Goal: Task Accomplishment & Management: Manage account settings

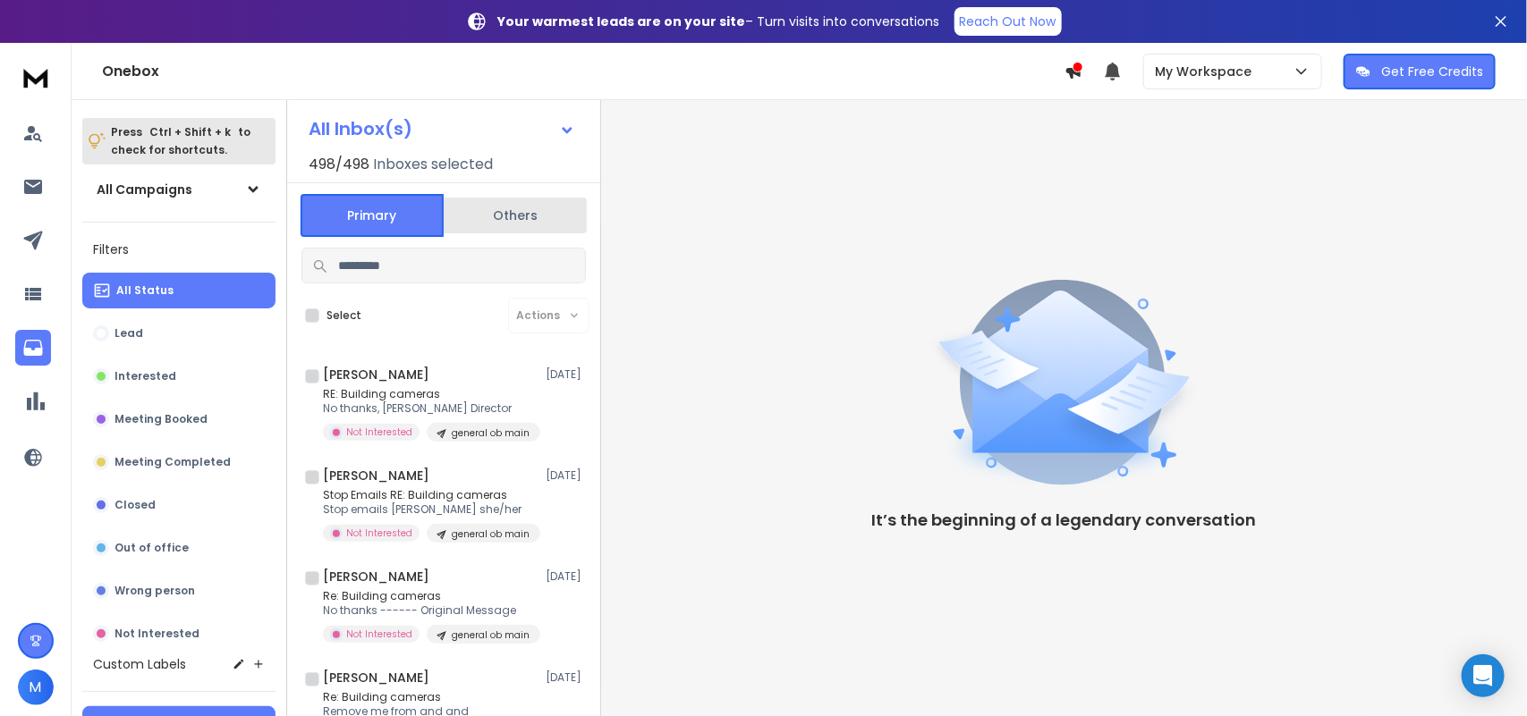
scroll to position [314, 0]
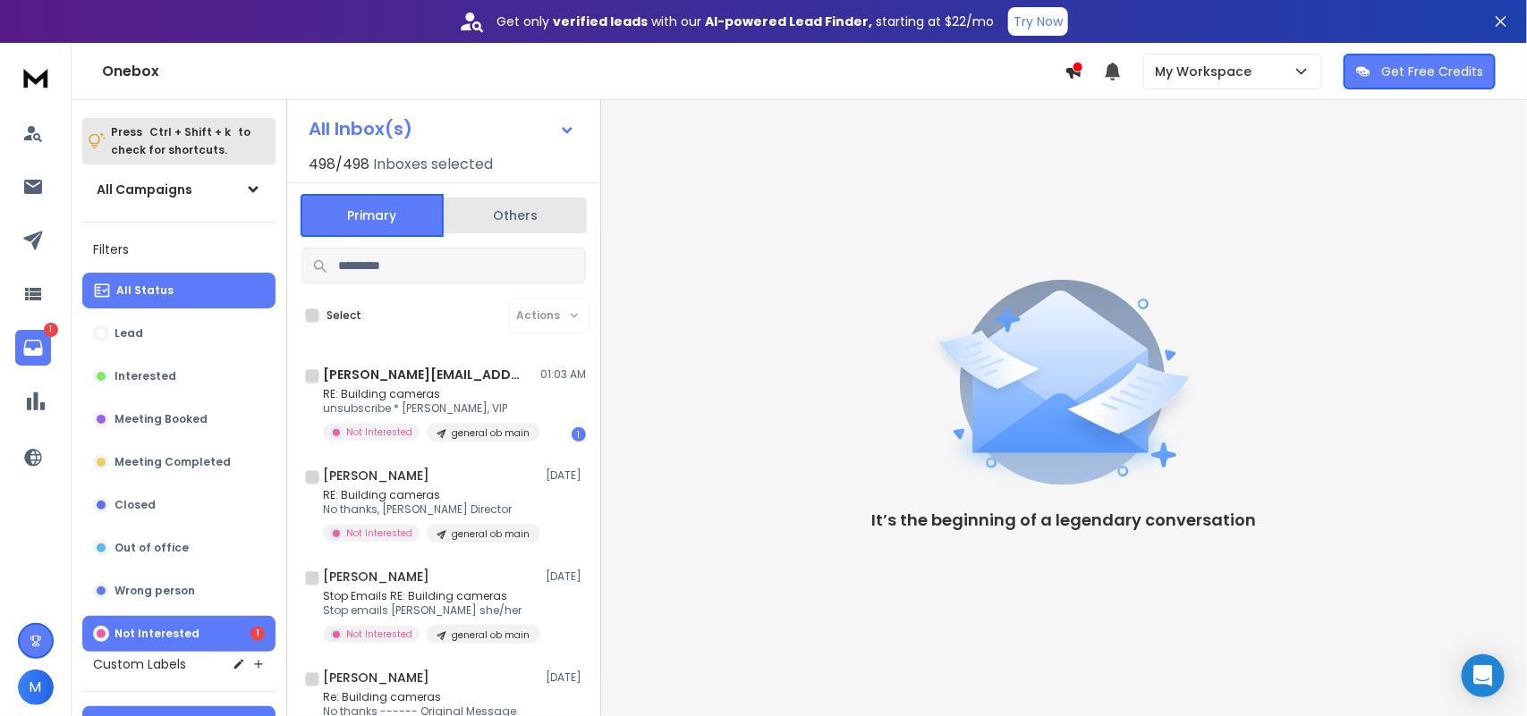
scroll to position [224, 0]
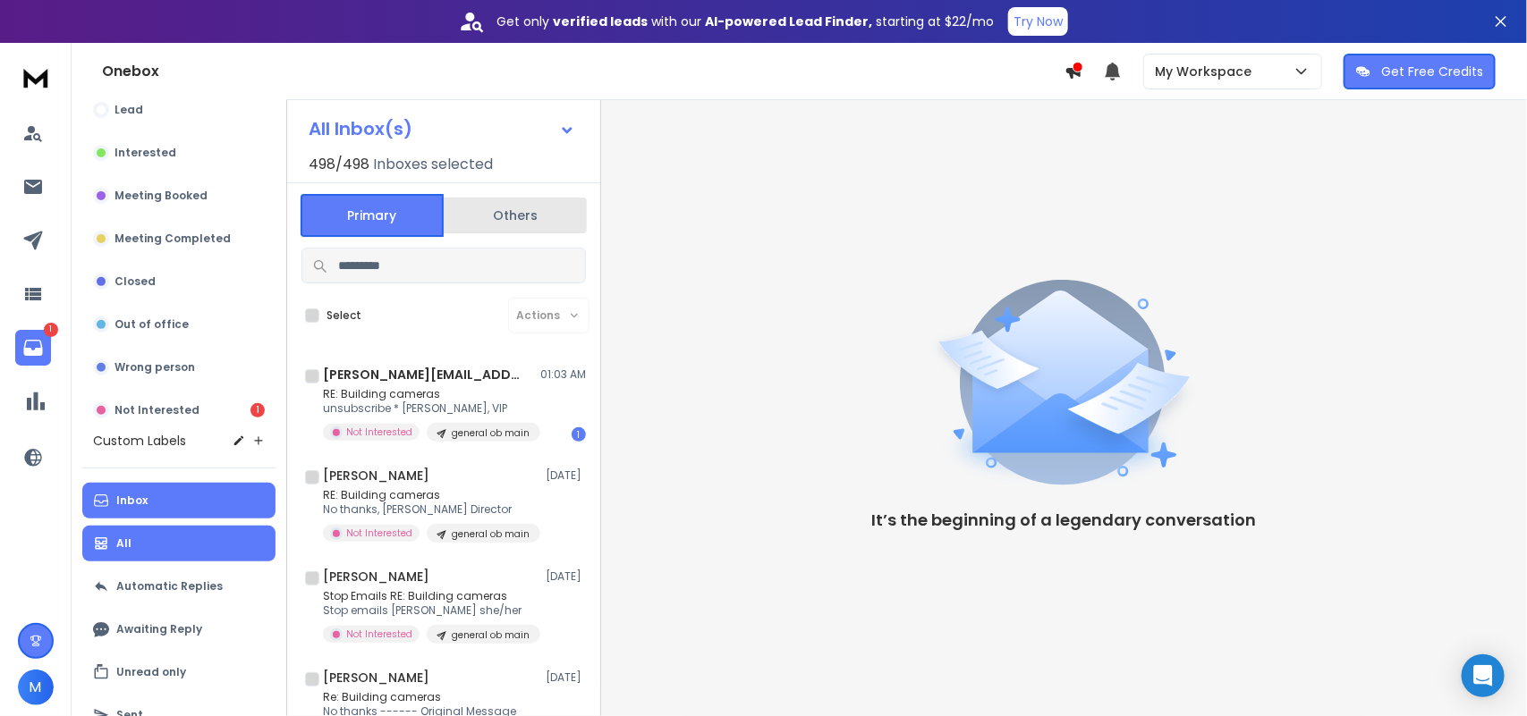
click at [131, 532] on button "All" at bounding box center [178, 544] width 193 height 36
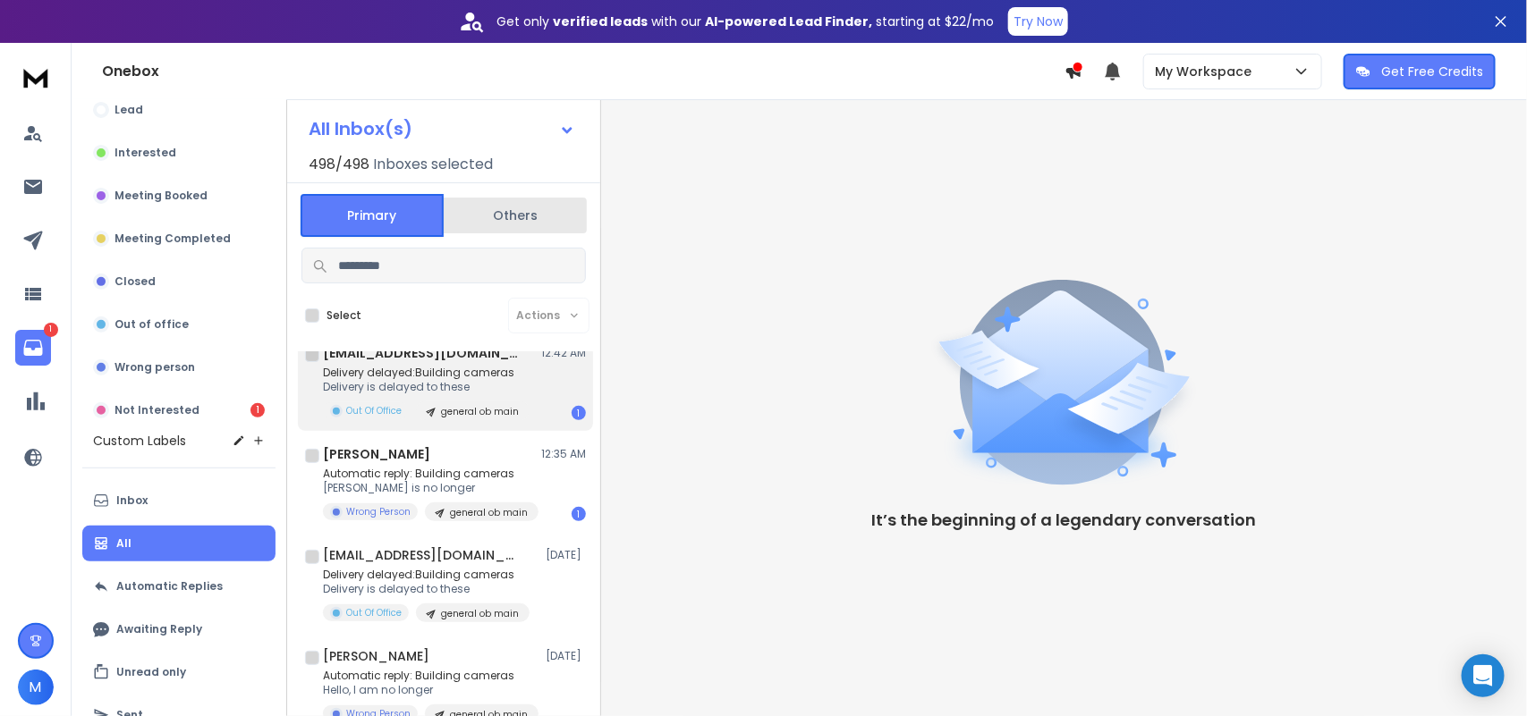
scroll to position [0, 0]
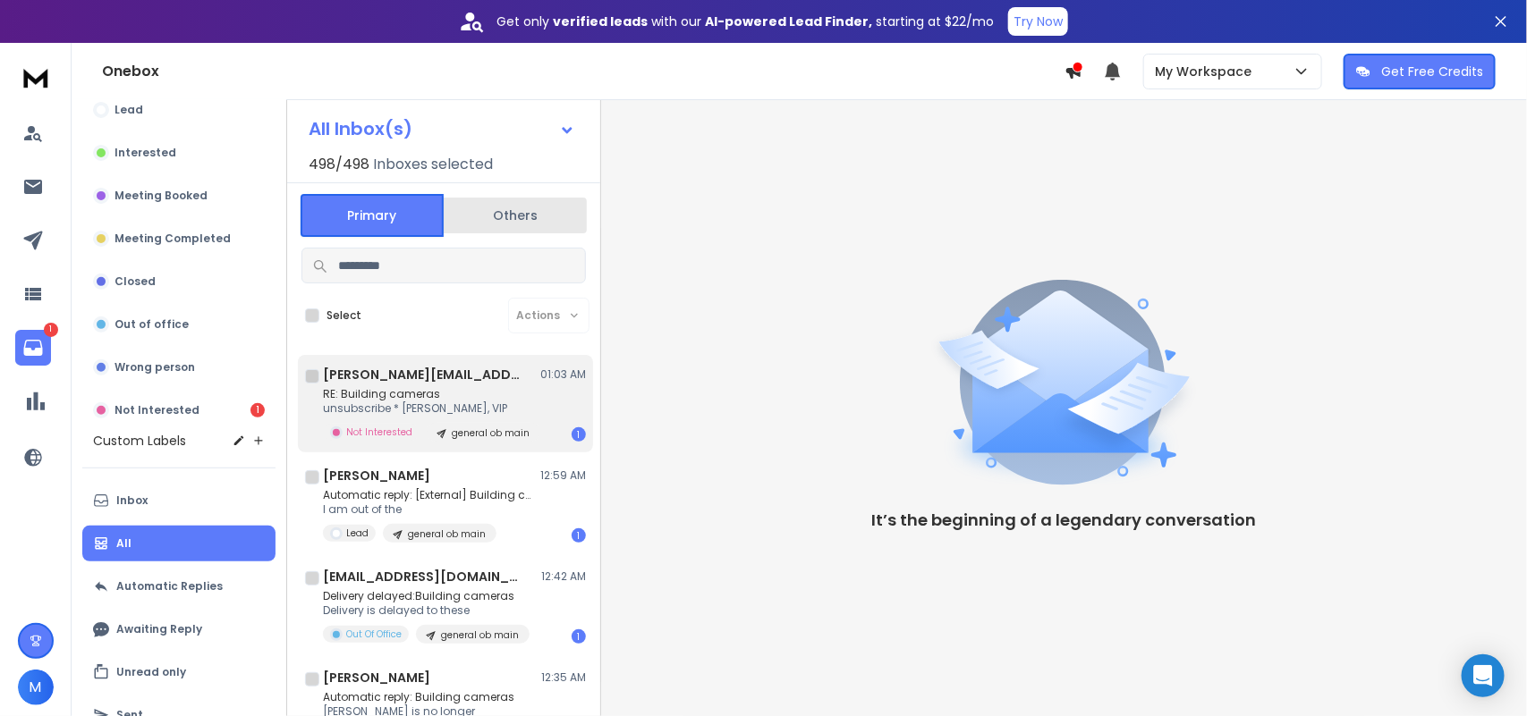
click at [425, 387] on p "RE: Building cameras" at bounding box center [430, 394] width 215 height 14
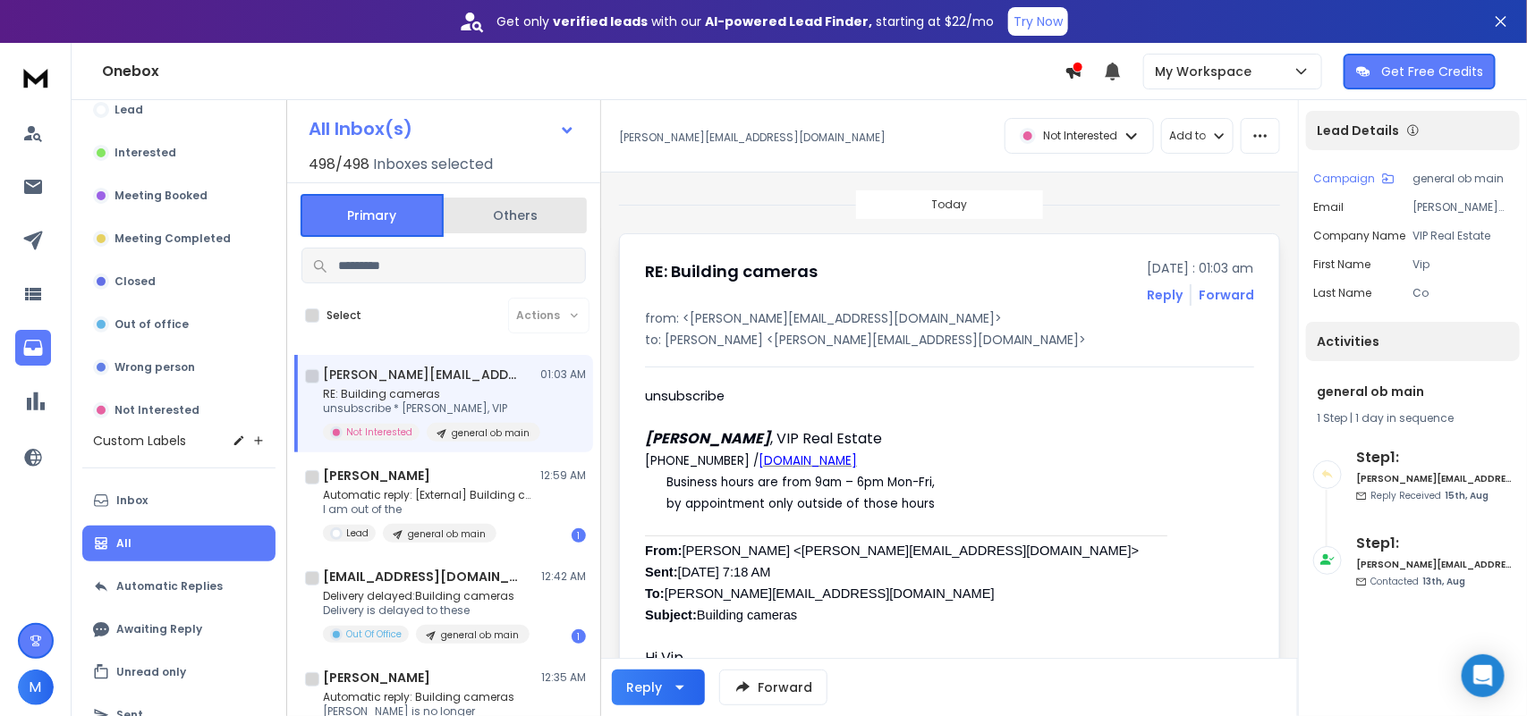
click at [1419, 264] on p "Vip" at bounding box center [1462, 265] width 100 height 14
click at [663, 135] on p "brian@viprealestateco.com" at bounding box center [752, 138] width 267 height 14
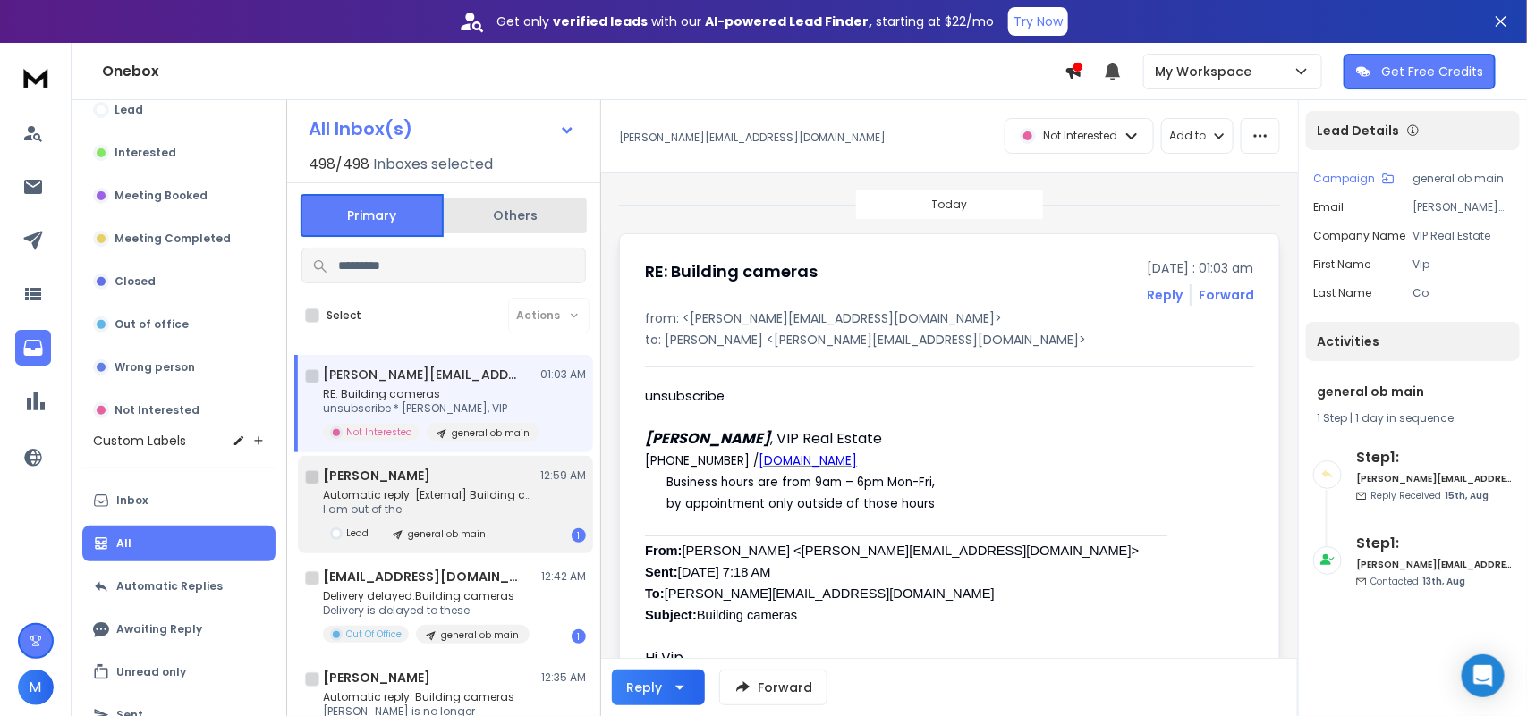
click at [501, 515] on p "﻿I am out of the" at bounding box center [430, 510] width 215 height 14
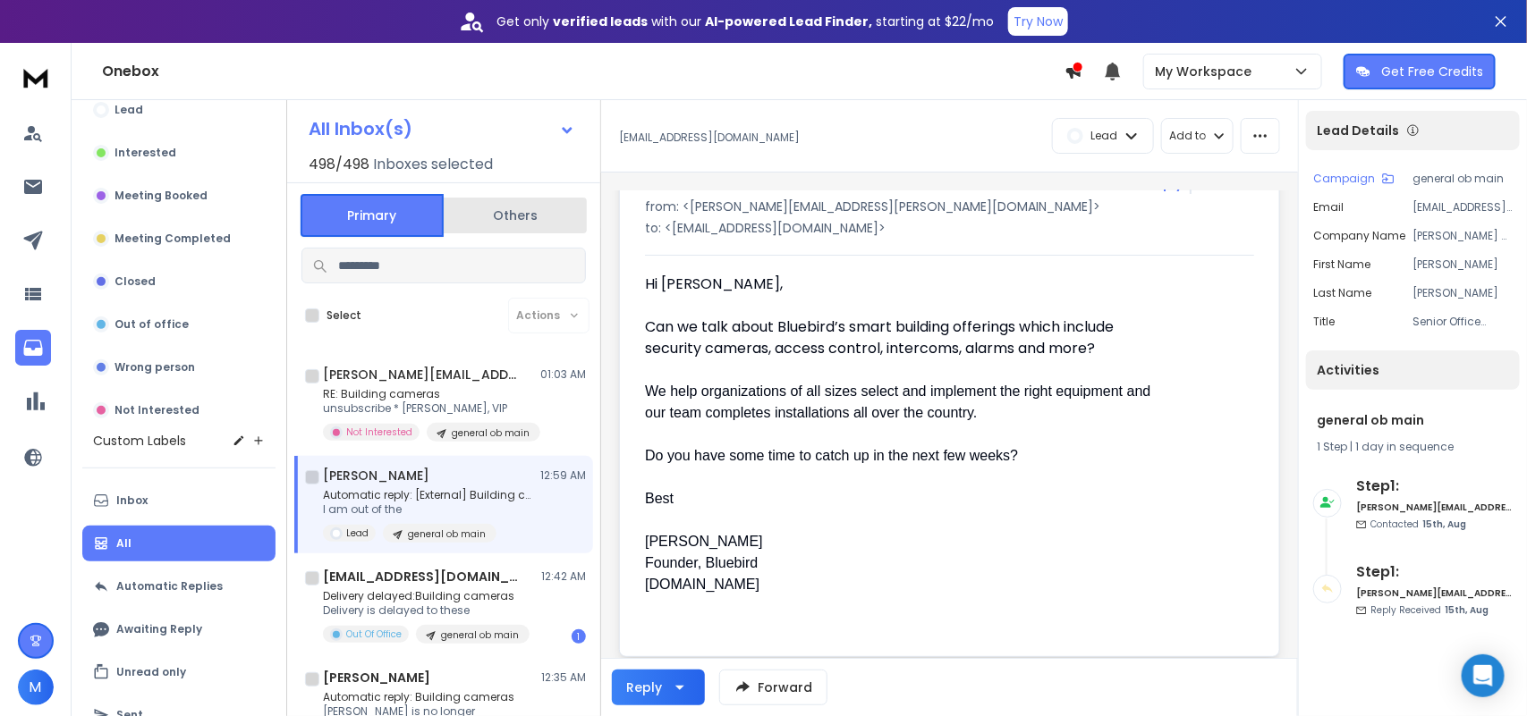
scroll to position [195, 0]
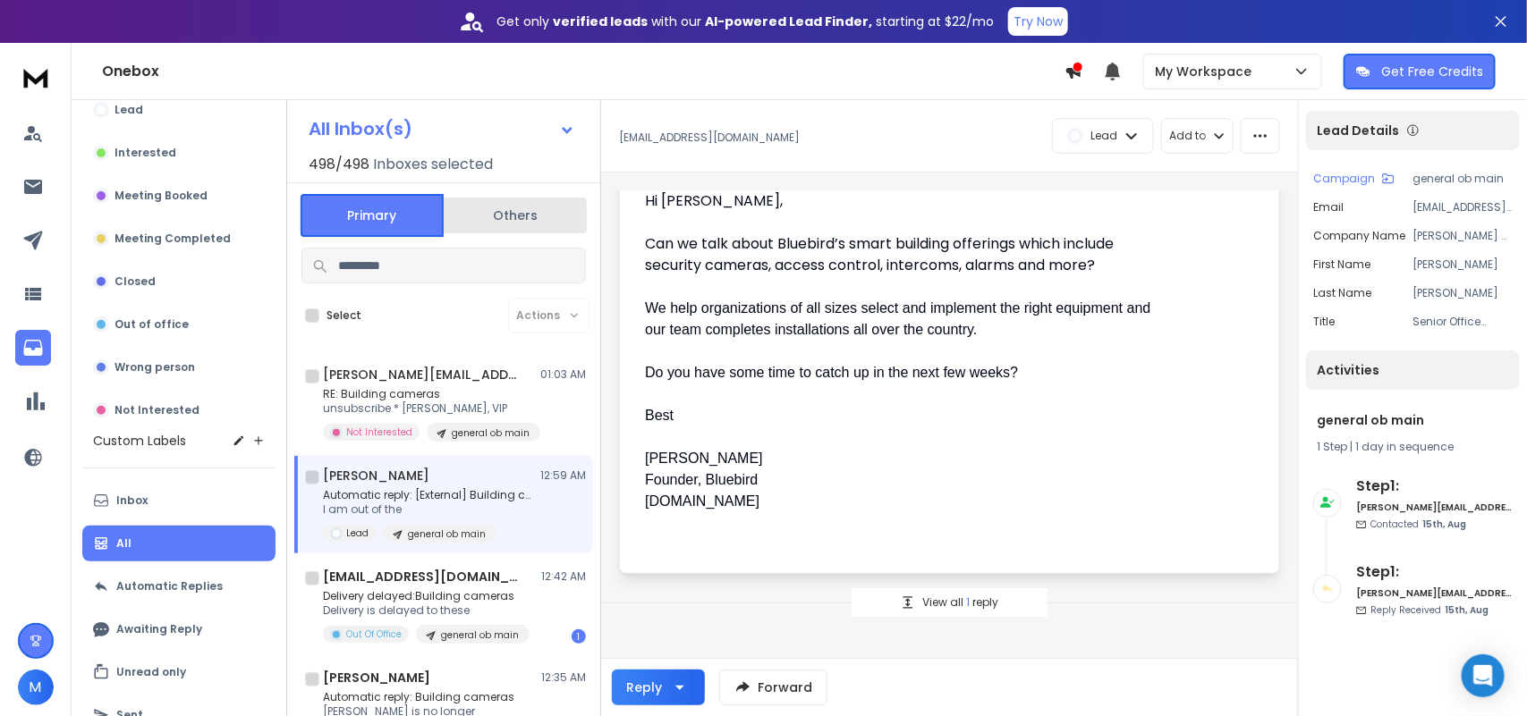
click at [923, 596] on p "View all 1 reply" at bounding box center [960, 603] width 76 height 14
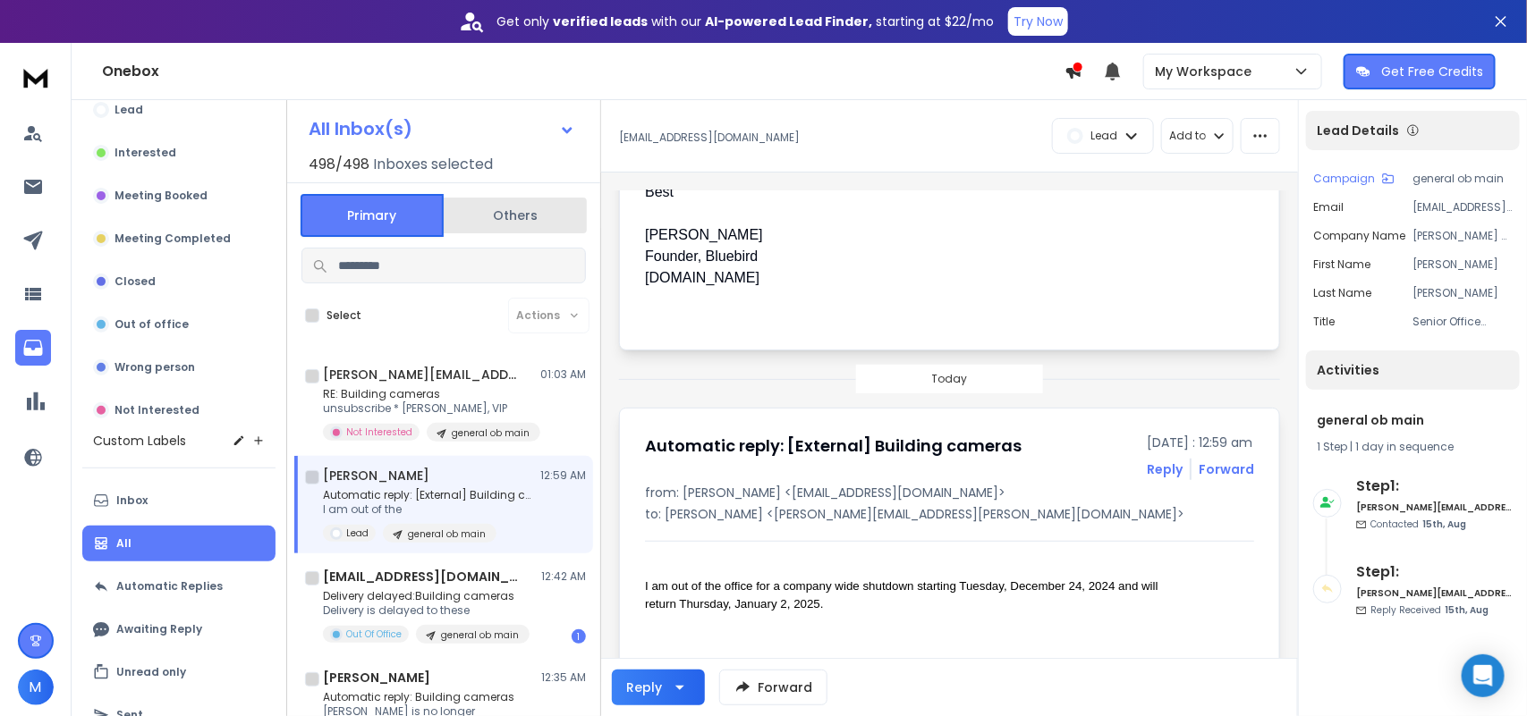
scroll to position [530, 0]
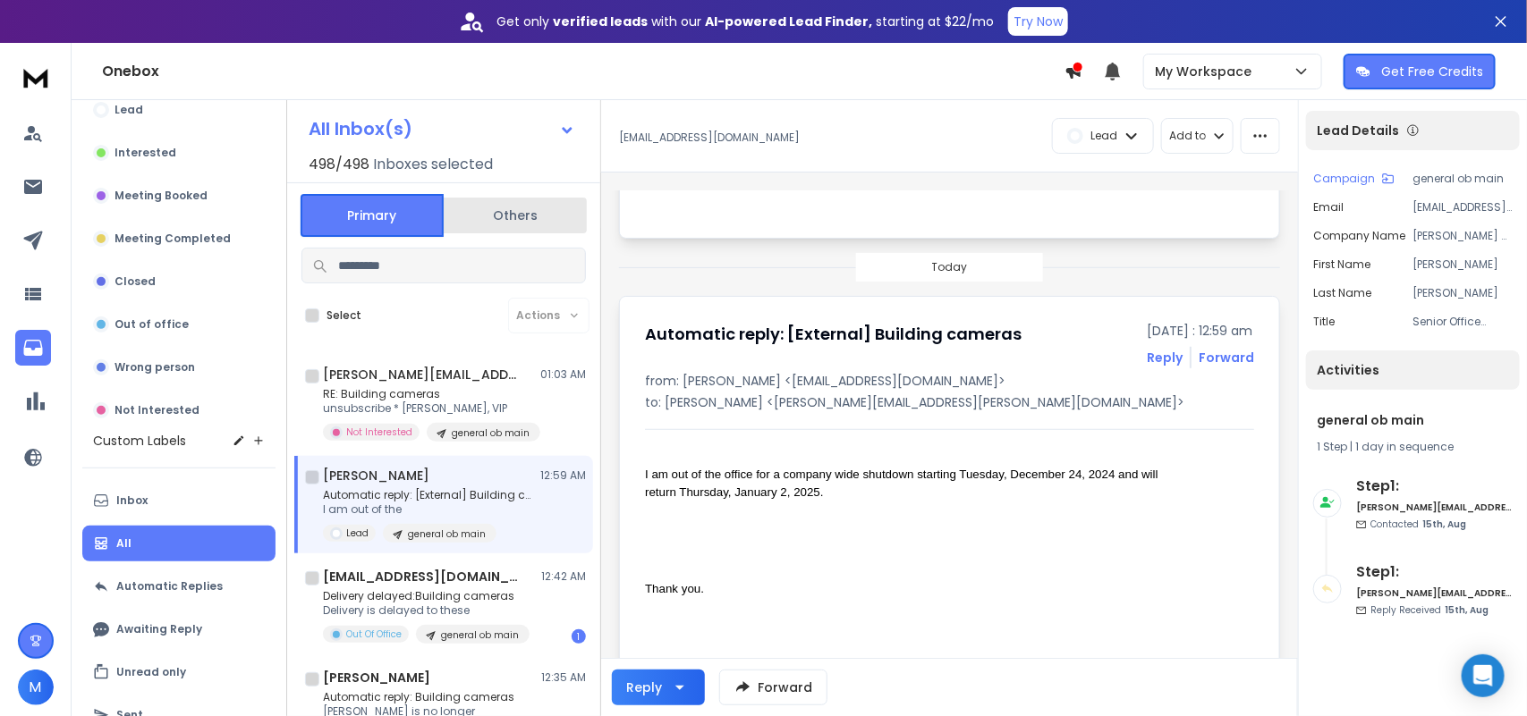
click at [1422, 295] on p "Leary" at bounding box center [1462, 293] width 100 height 14
click at [708, 137] on p "wleary@rpmarzilli.com" at bounding box center [709, 138] width 181 height 14
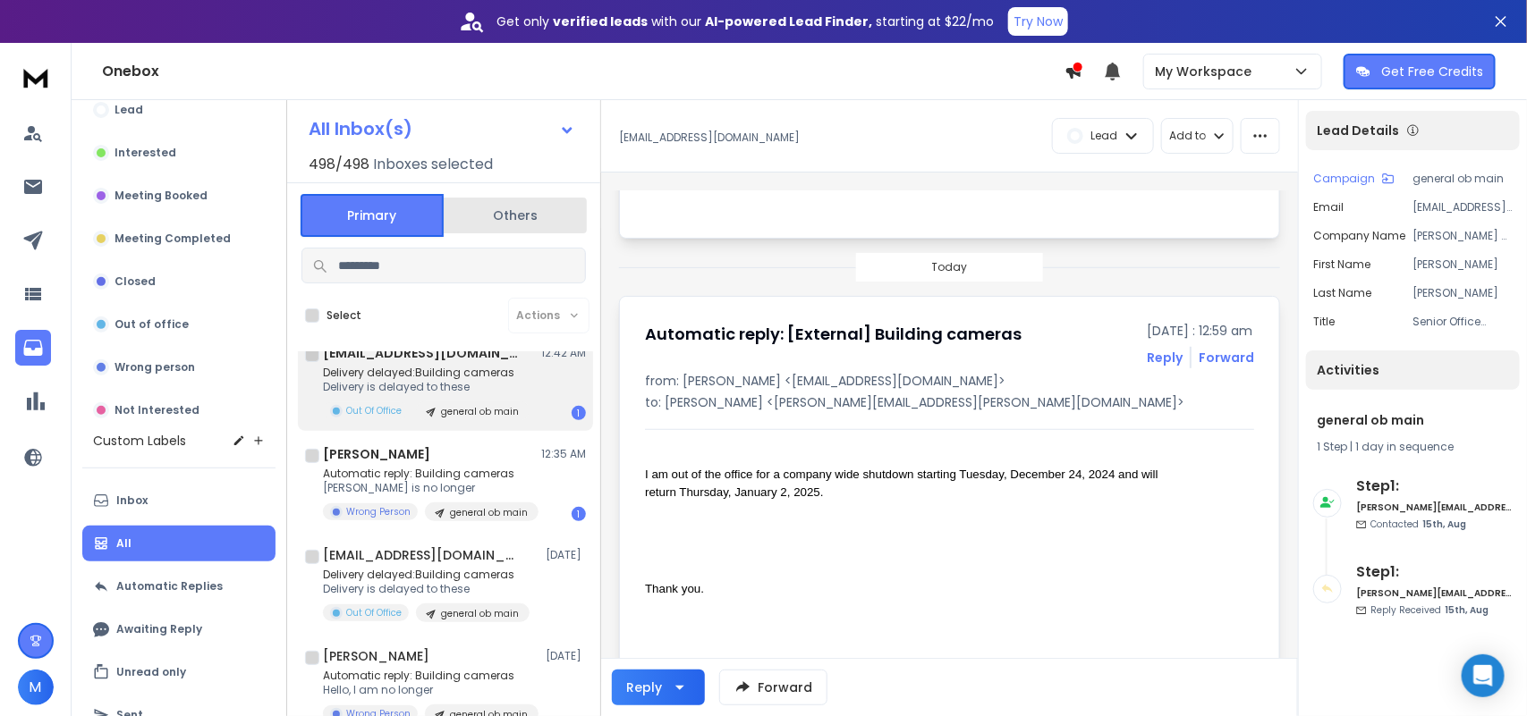
scroll to position [112, 0]
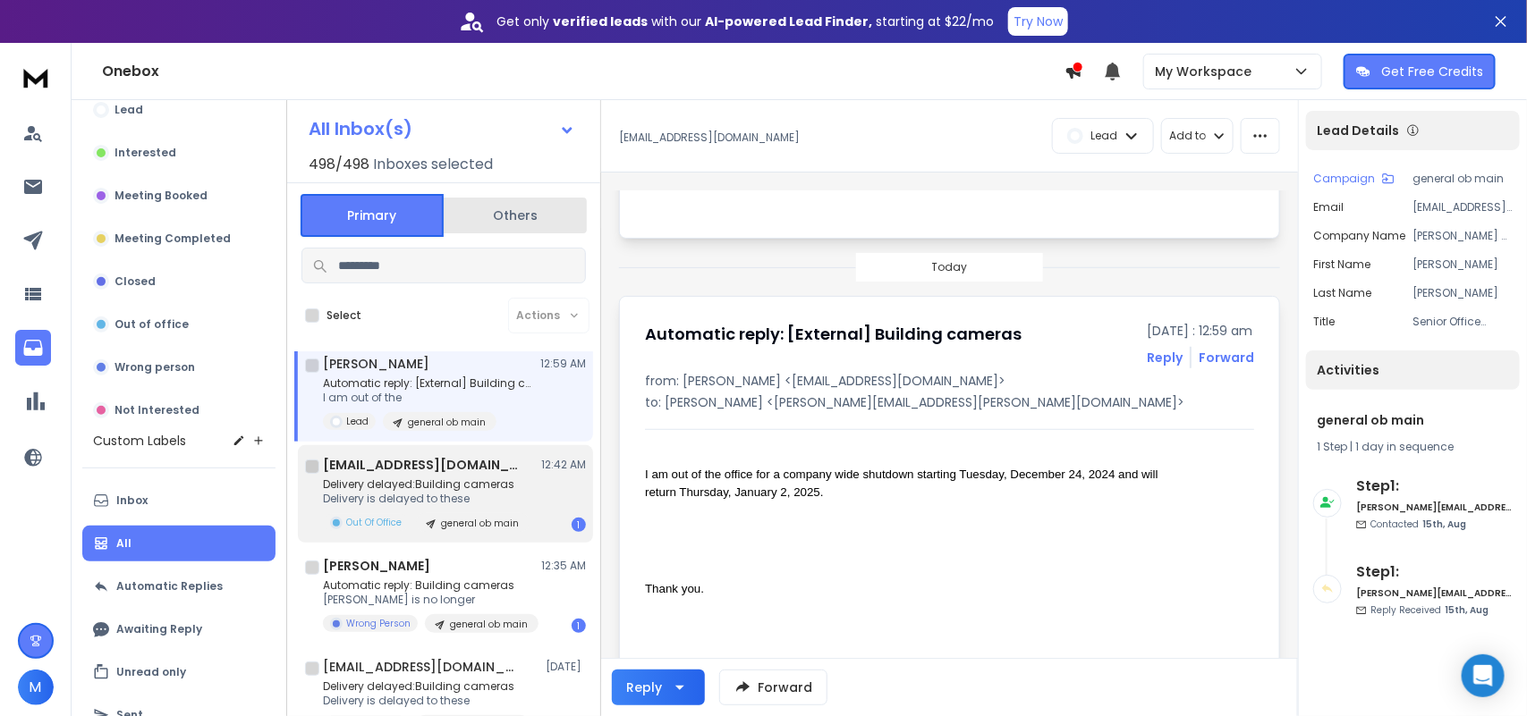
click at [467, 515] on div "general ob main" at bounding box center [473, 522] width 114 height 19
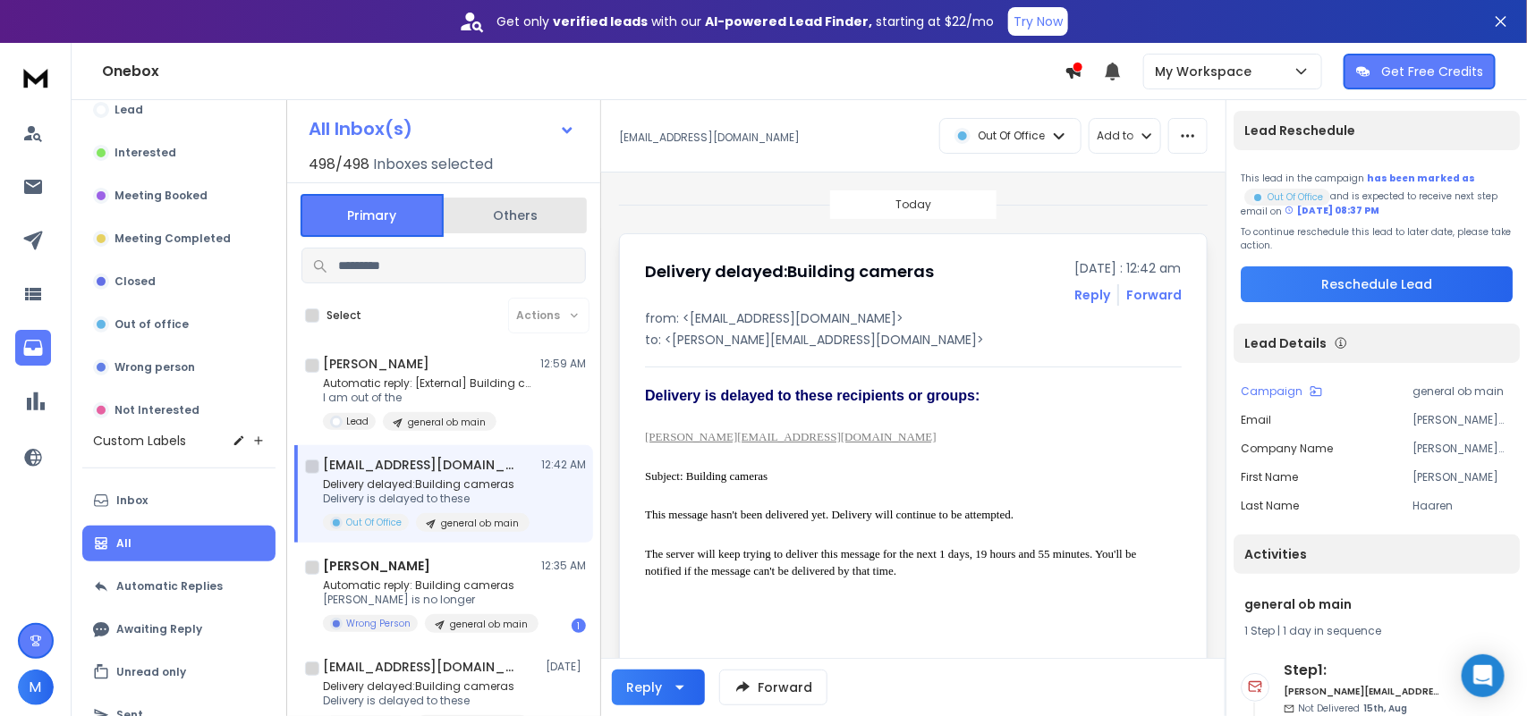
click at [1425, 475] on p "Martin" at bounding box center [1462, 477] width 100 height 14
click at [750, 135] on p "postmaster@fwd7.exghost.com" at bounding box center [709, 138] width 181 height 14
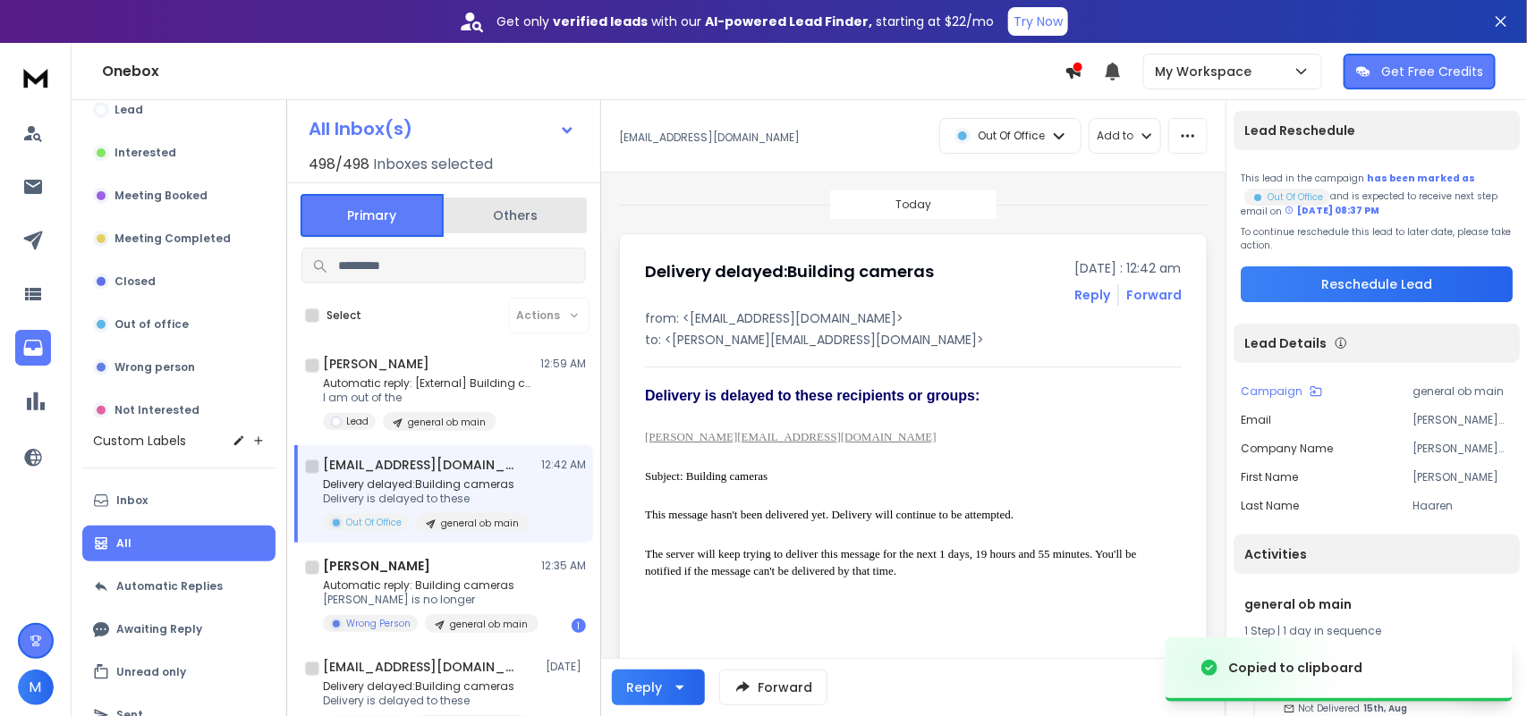
click at [1445, 420] on p "martin.haaren@stevensworldwide.com" at bounding box center [1462, 420] width 100 height 14
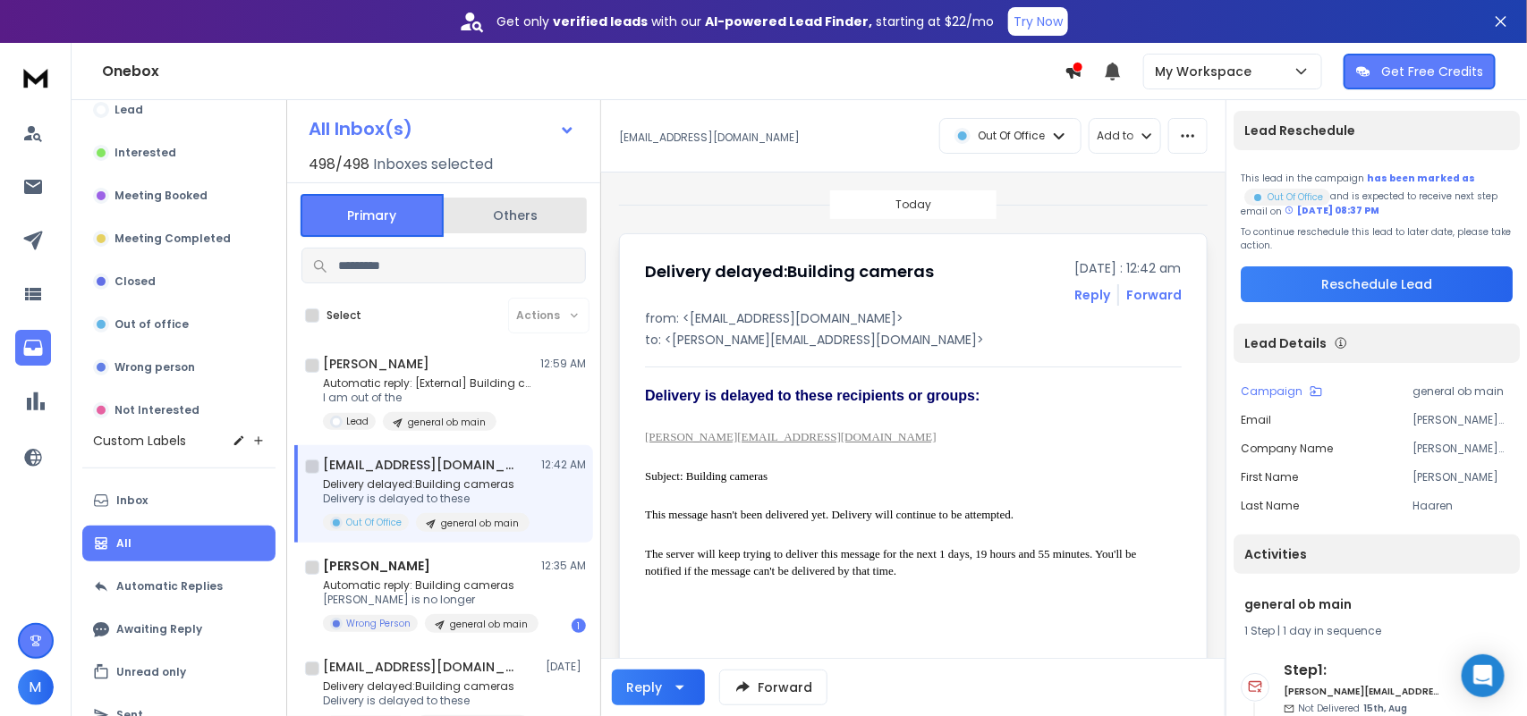
scroll to position [224, 0]
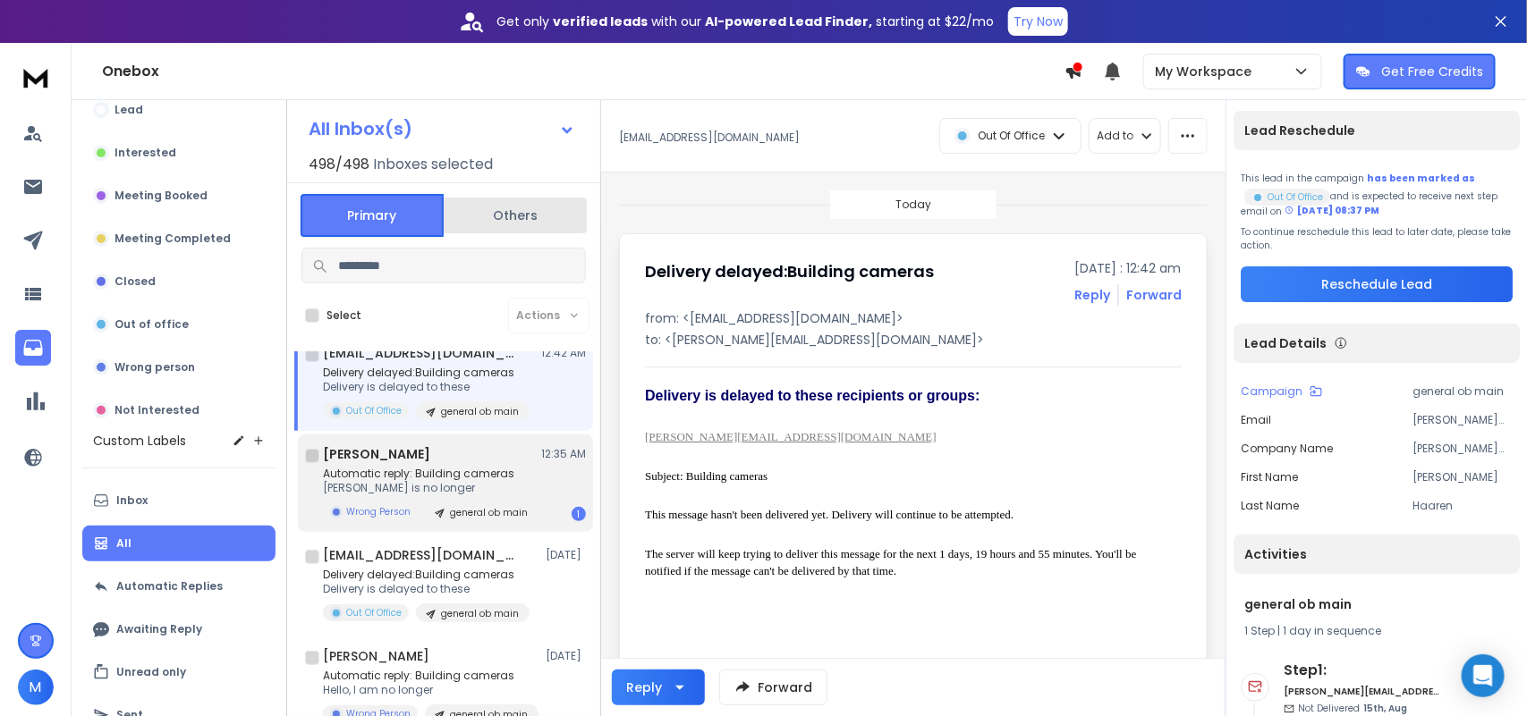
click at [445, 477] on p "Automatic reply: Building cameras" at bounding box center [430, 474] width 215 height 14
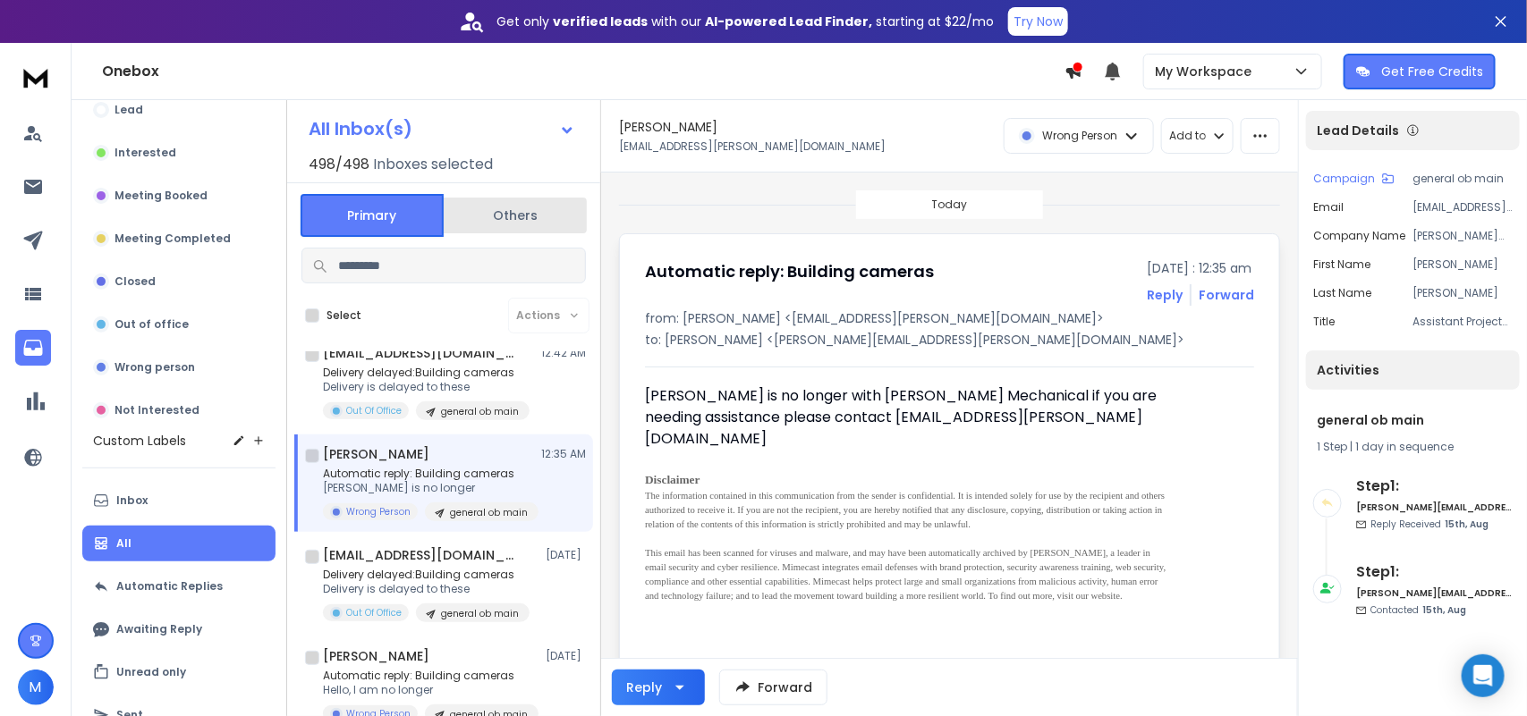
click at [678, 125] on h1 "Ryan Creasap" at bounding box center [668, 127] width 98 height 18
click at [1451, 203] on p "rcreasap@mullins-mechanical.com" at bounding box center [1462, 207] width 100 height 14
click at [1429, 233] on p "Mullins Mechanical" at bounding box center [1462, 236] width 100 height 14
drag, startPoint x: 838, startPoint y: 419, endPoint x: 1111, endPoint y: 419, distance: 272.8
click at [1111, 419] on div "Ryan Creasap is no longer with Mullins Mechanical if you are needing assistance…" at bounding box center [913, 523] width 537 height 275
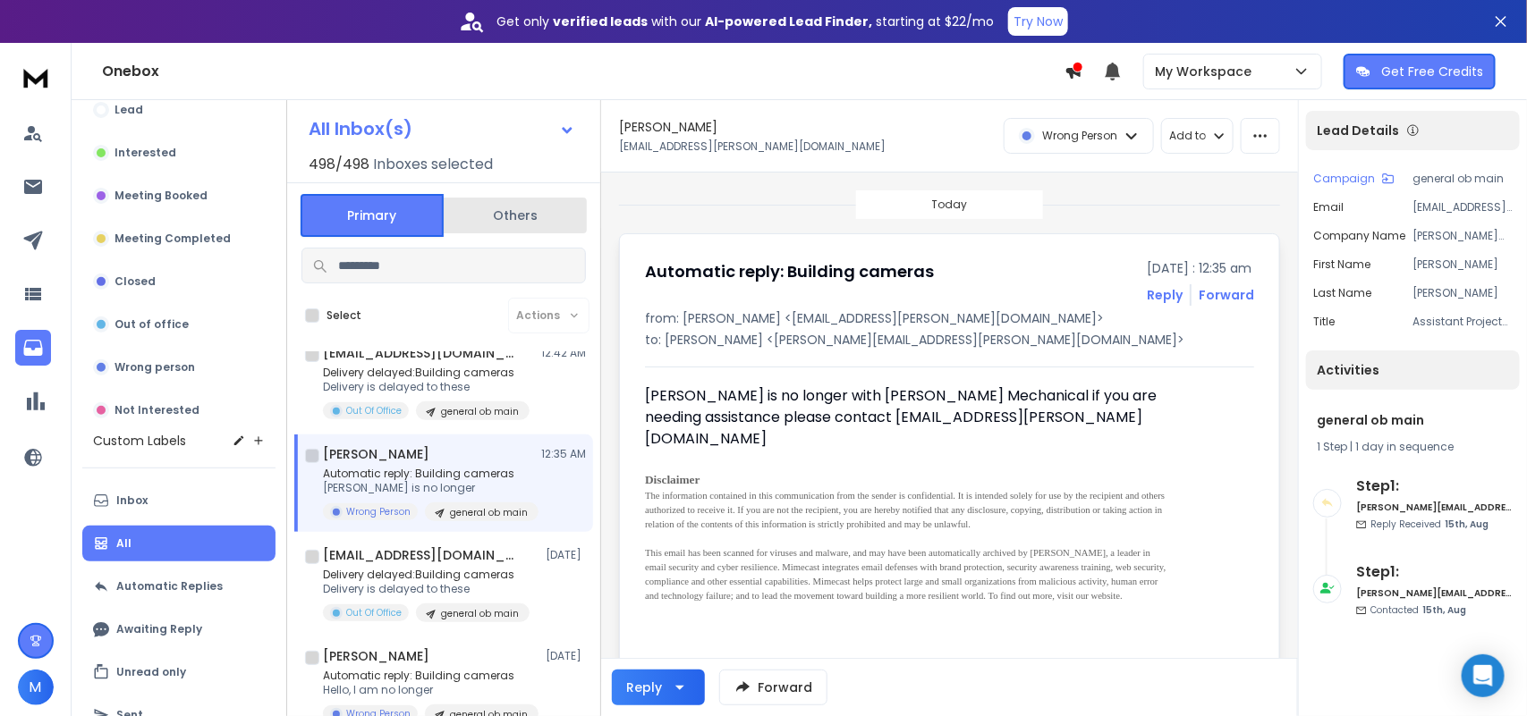
click at [1097, 353] on div "Automatic reply: Building cameras 15 August 2025 : 12:35 am Reply Forward from:…" at bounding box center [949, 460] width 609 height 402
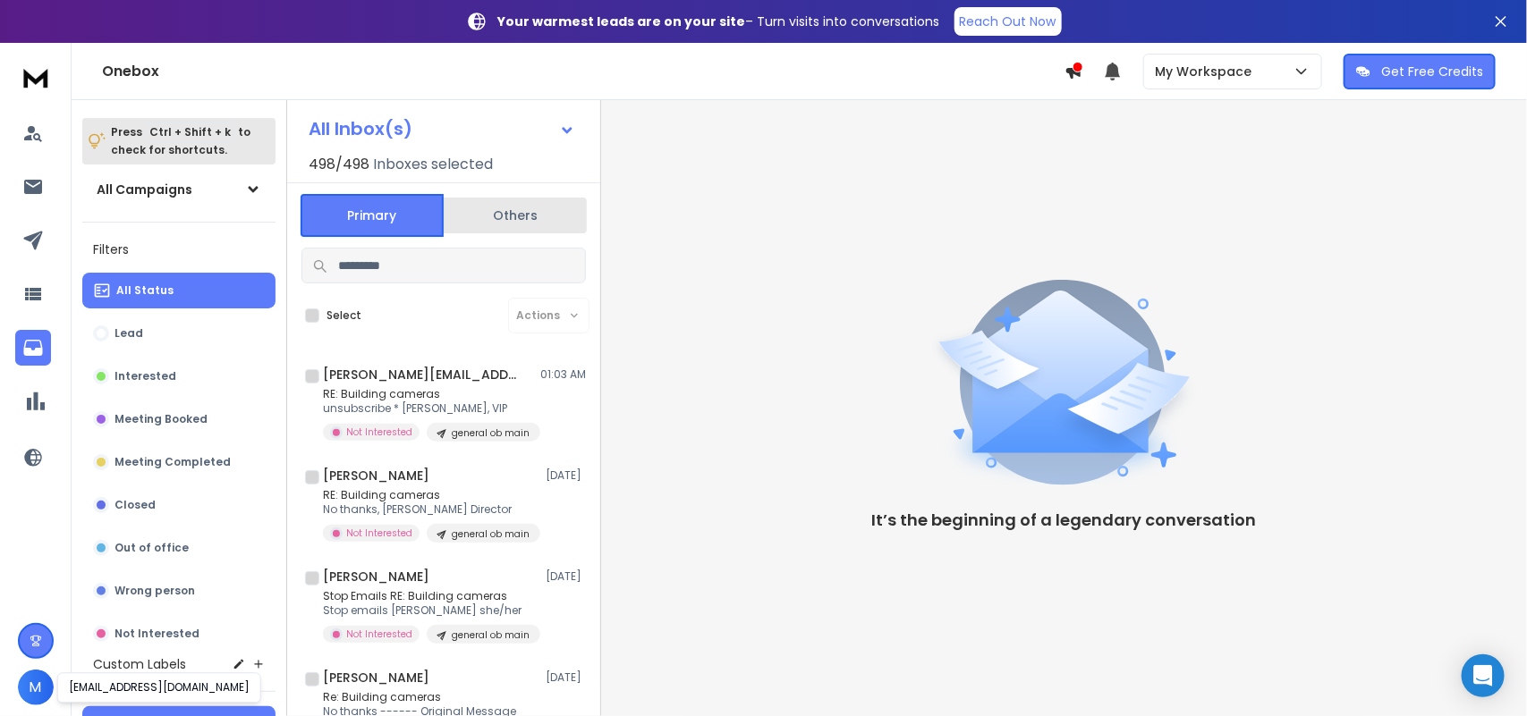
click at [47, 691] on span "M" at bounding box center [36, 688] width 36 height 36
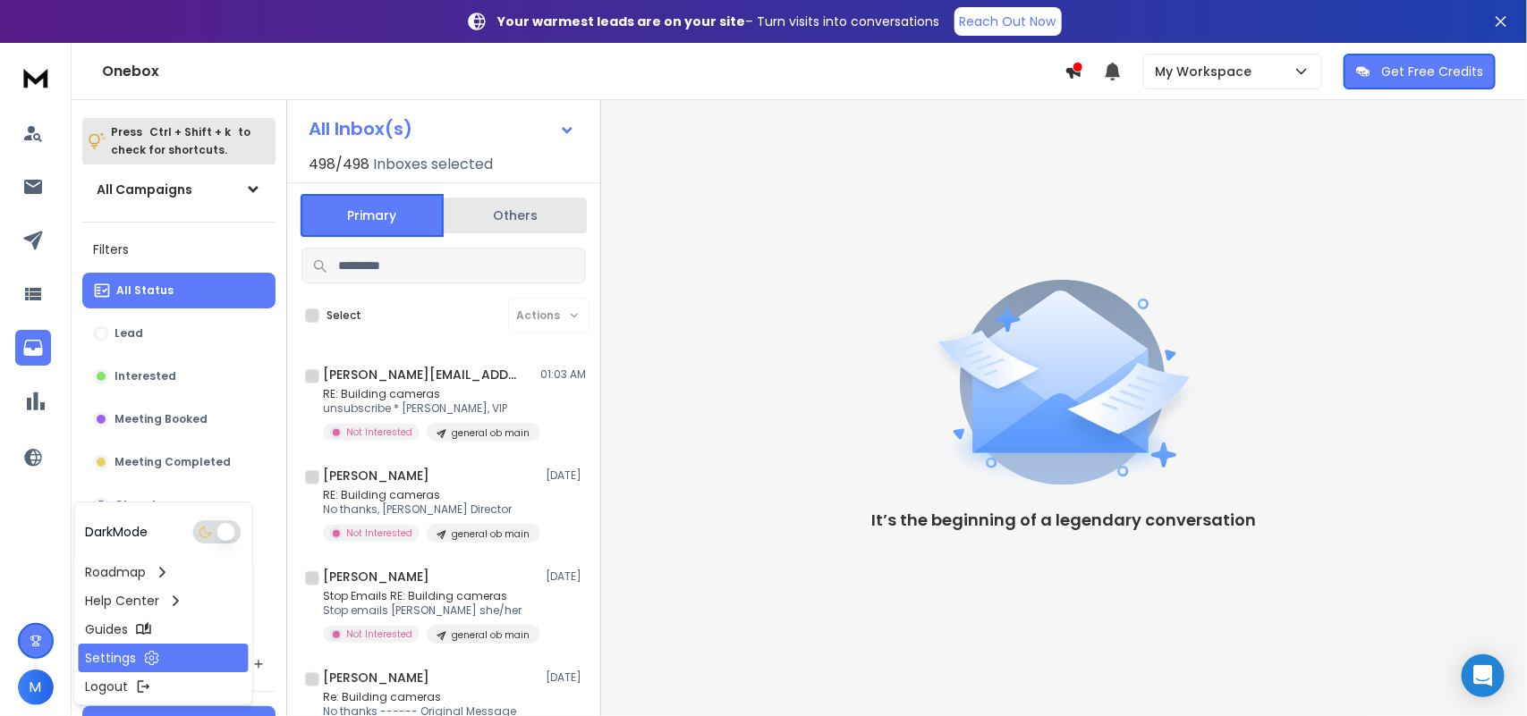
click at [97, 663] on p "Settings" at bounding box center [111, 658] width 51 height 18
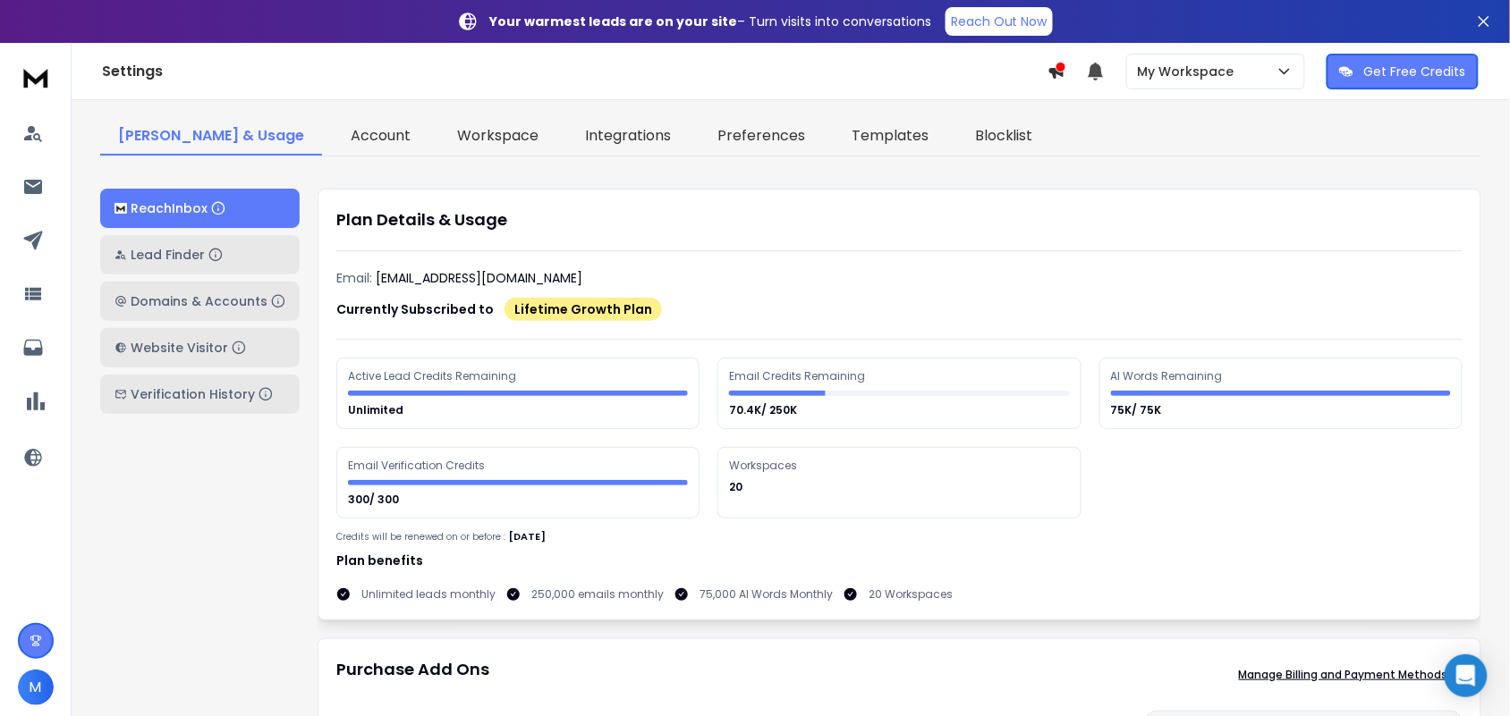
click at [957, 131] on link "Blocklist" at bounding box center [1004, 137] width 94 height 38
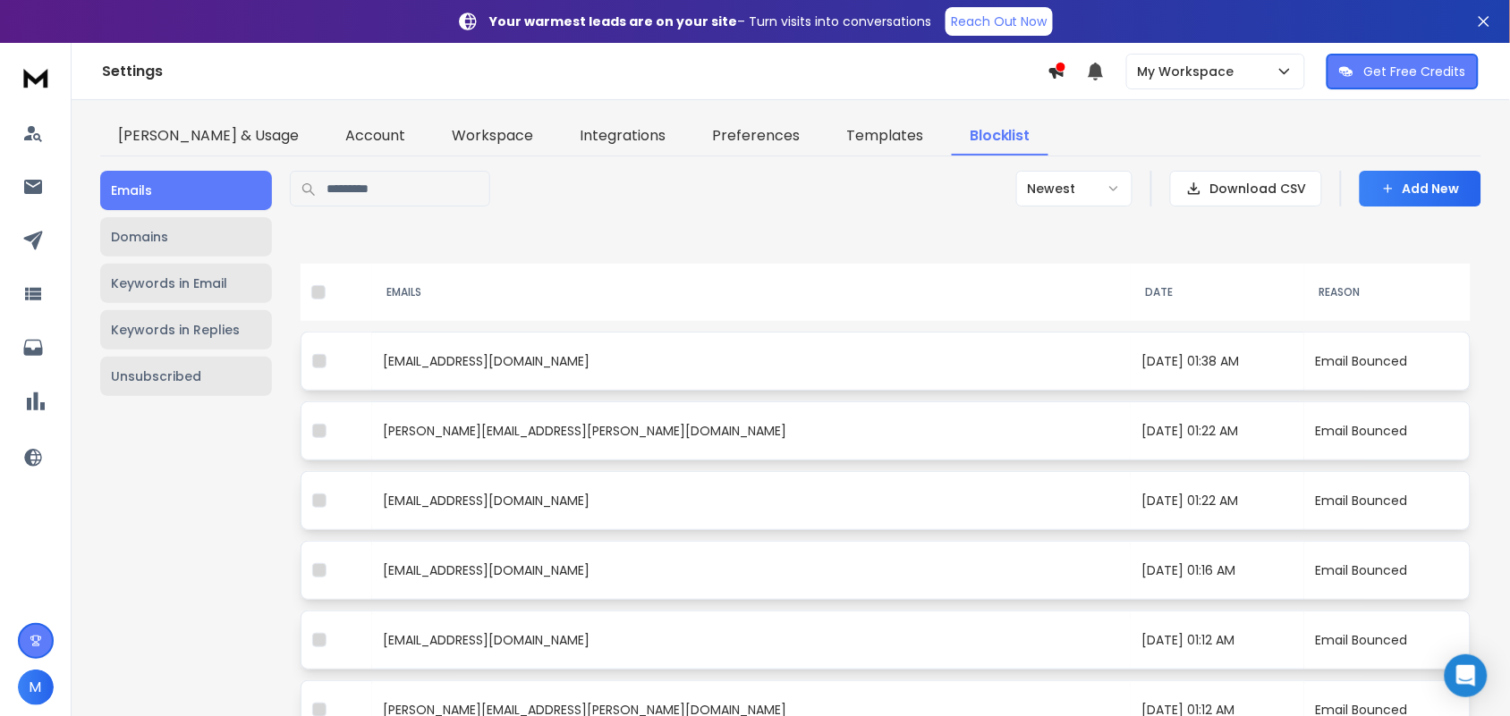
click at [1428, 182] on p "Add New" at bounding box center [1431, 189] width 57 height 18
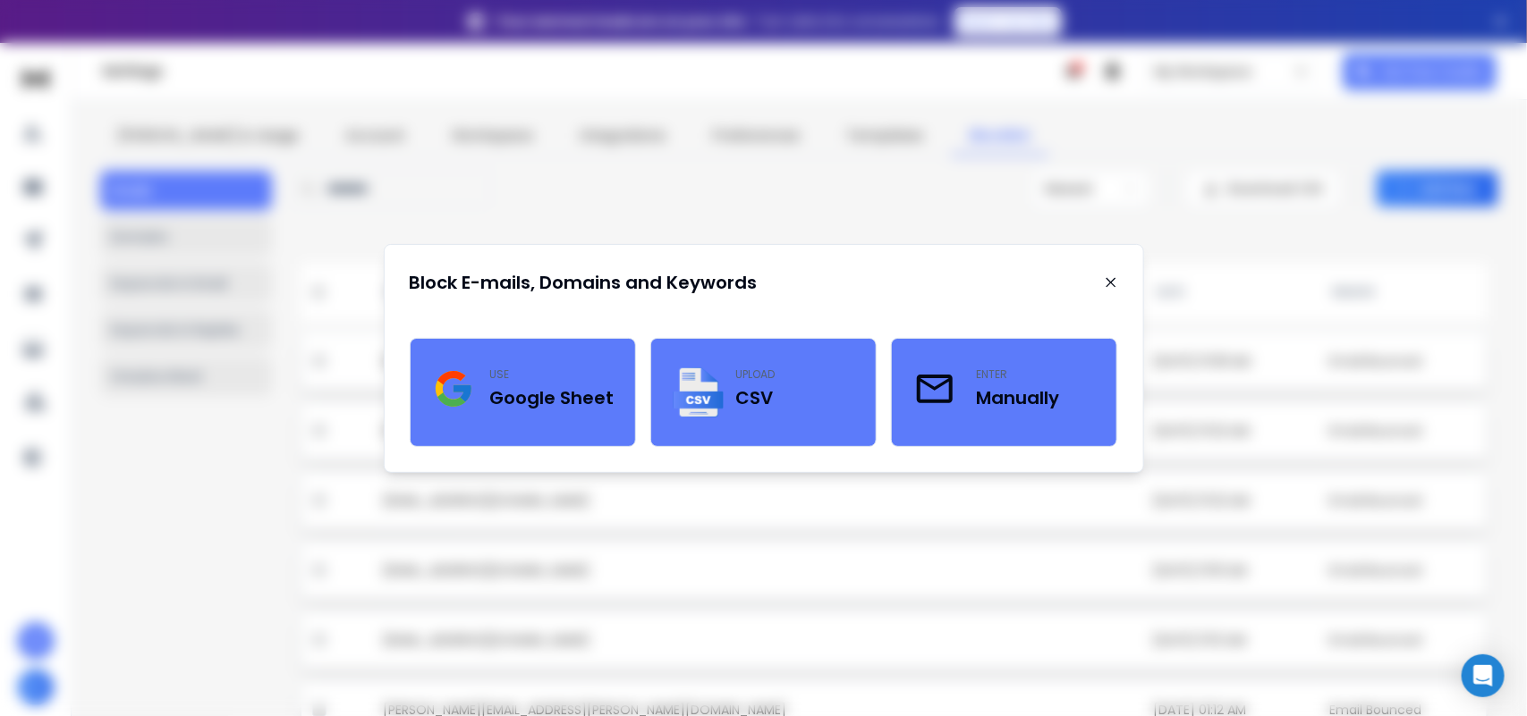
click at [752, 400] on h3 "CSV" at bounding box center [754, 398] width 39 height 25
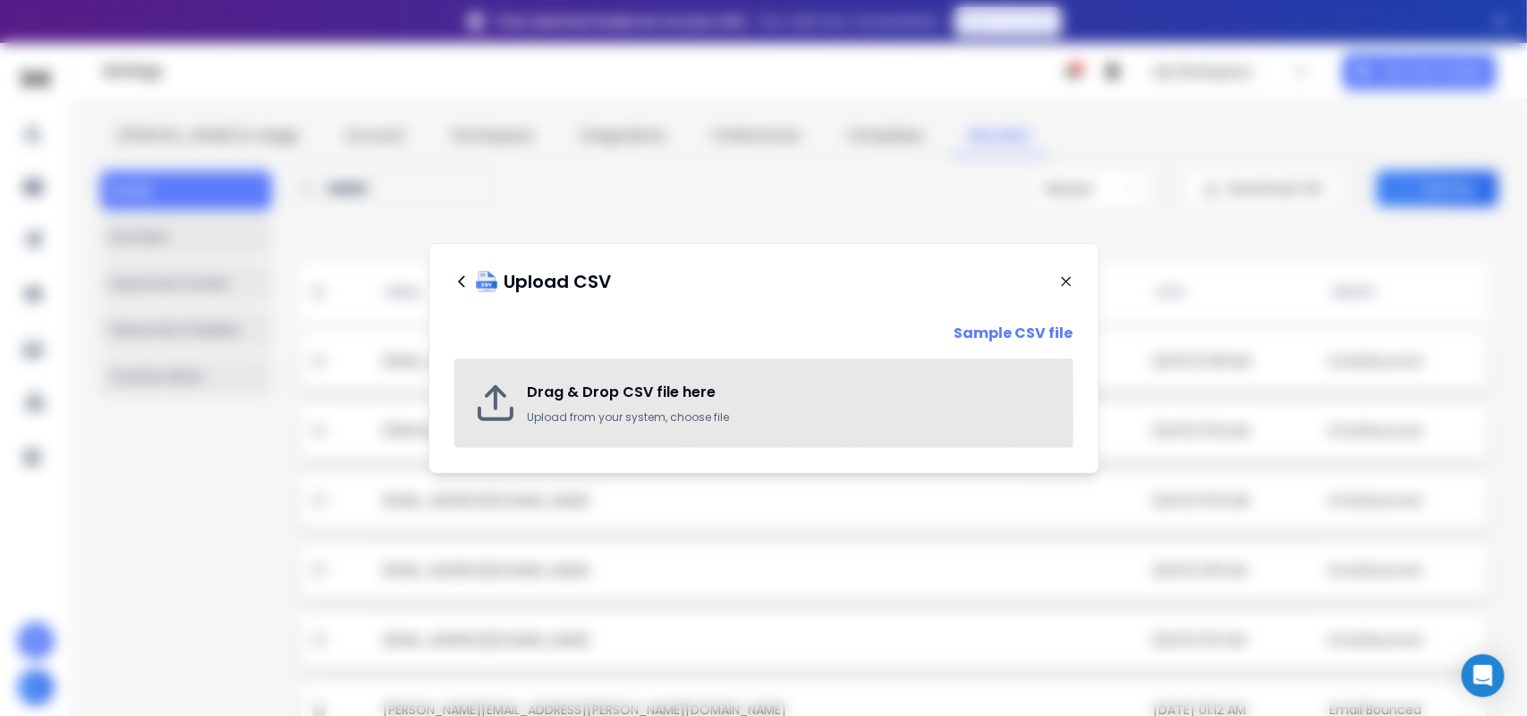
click at [708, 400] on h2 "Drag & Drop CSV file here" at bounding box center [791, 392] width 526 height 21
type input "**********"
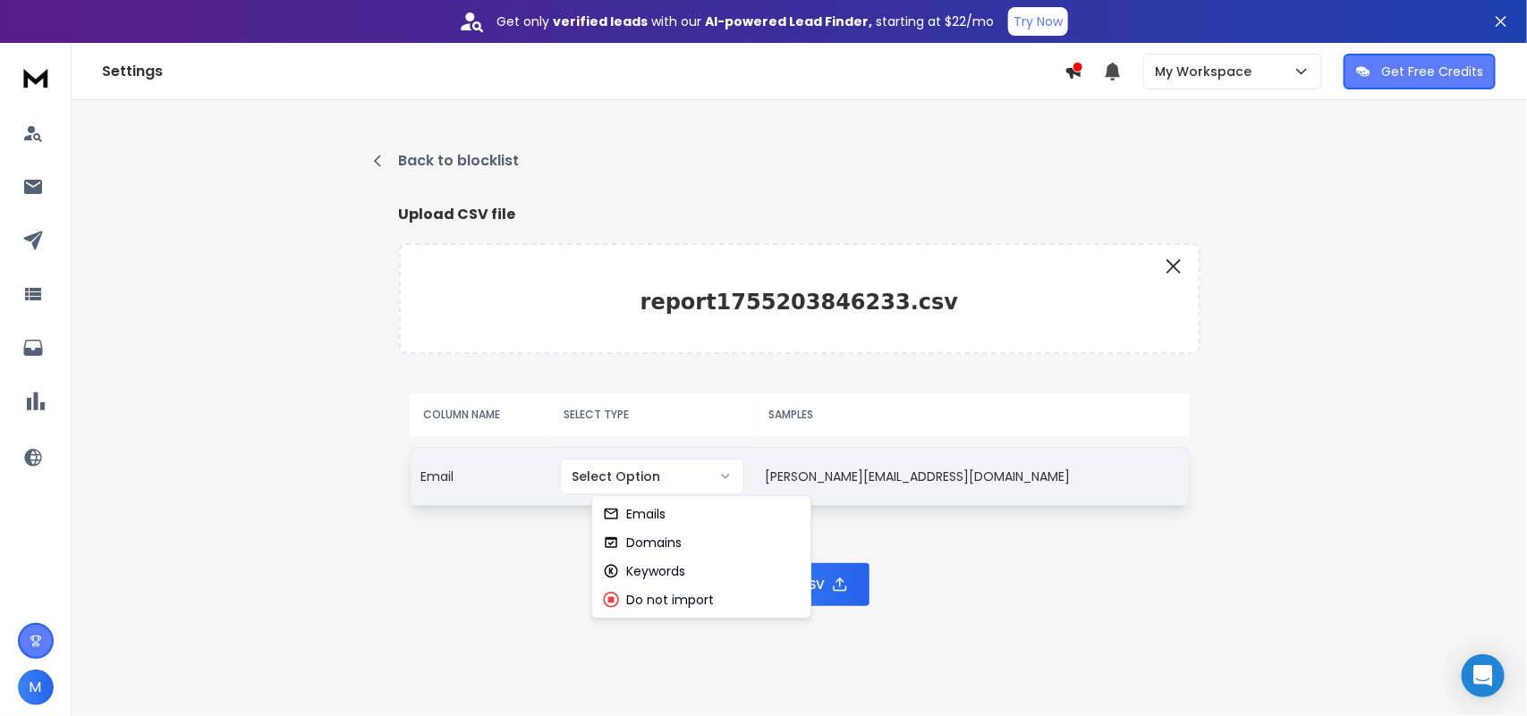
click at [653, 472] on button "Select Option" at bounding box center [652, 477] width 184 height 36
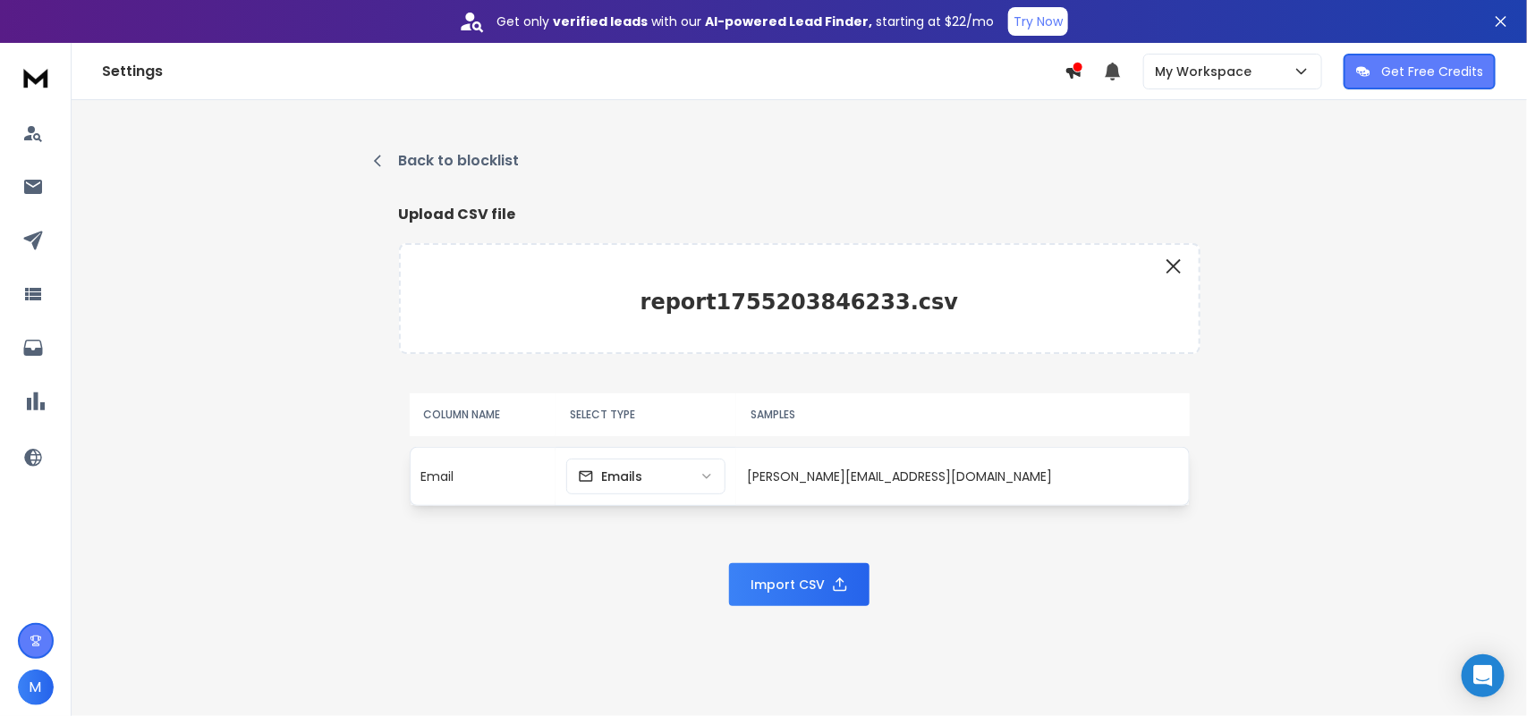
click at [812, 587] on button "Import CSV" at bounding box center [799, 585] width 140 height 43
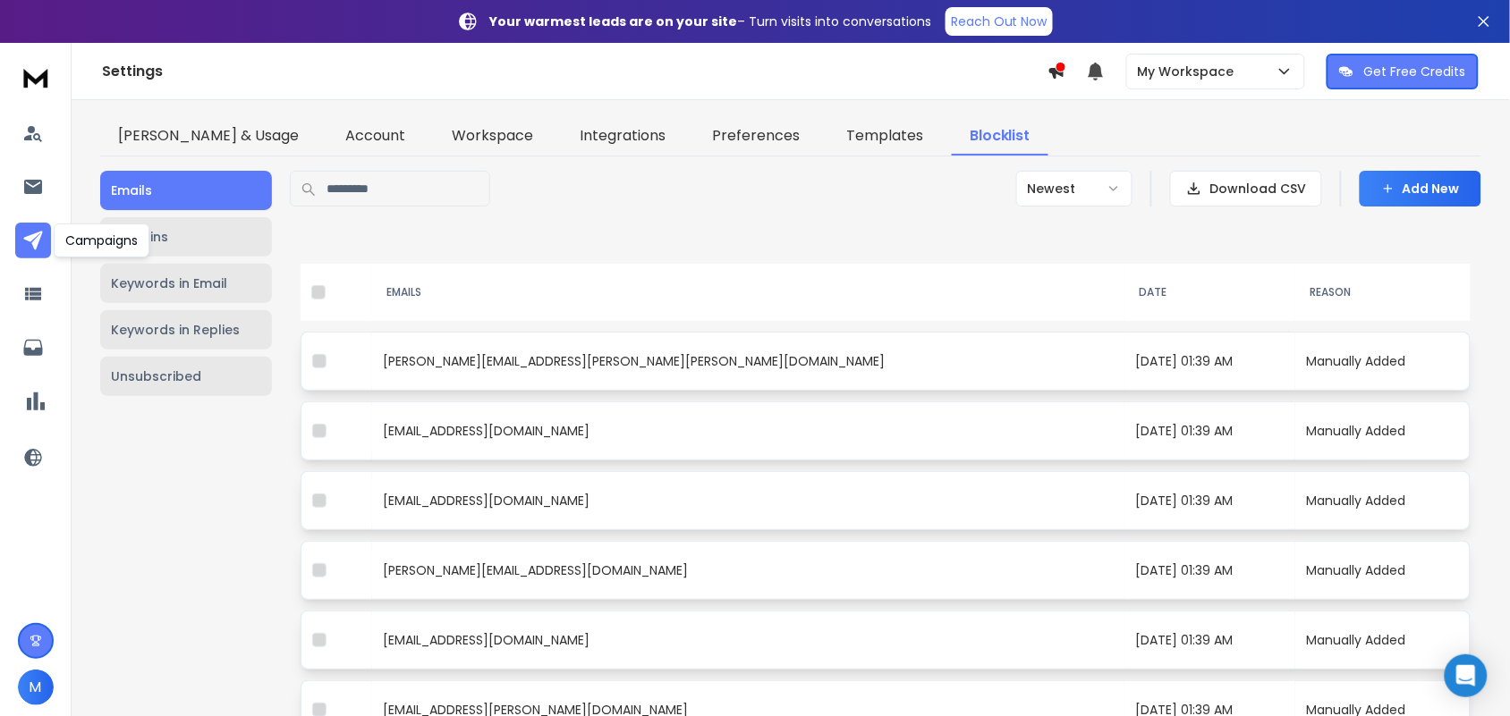
click at [27, 242] on icon at bounding box center [32, 240] width 21 height 21
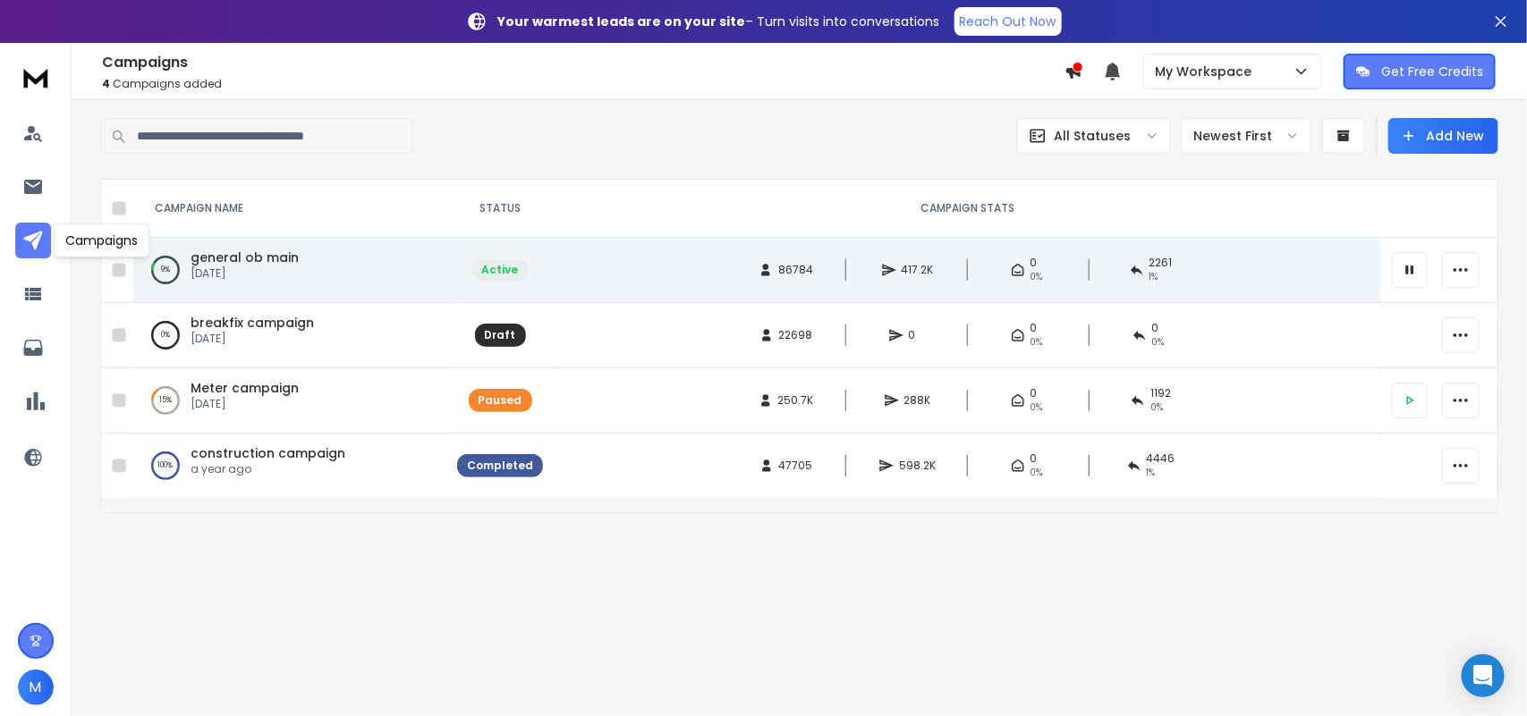
click at [256, 252] on span "general ob main" at bounding box center [245, 258] width 108 height 18
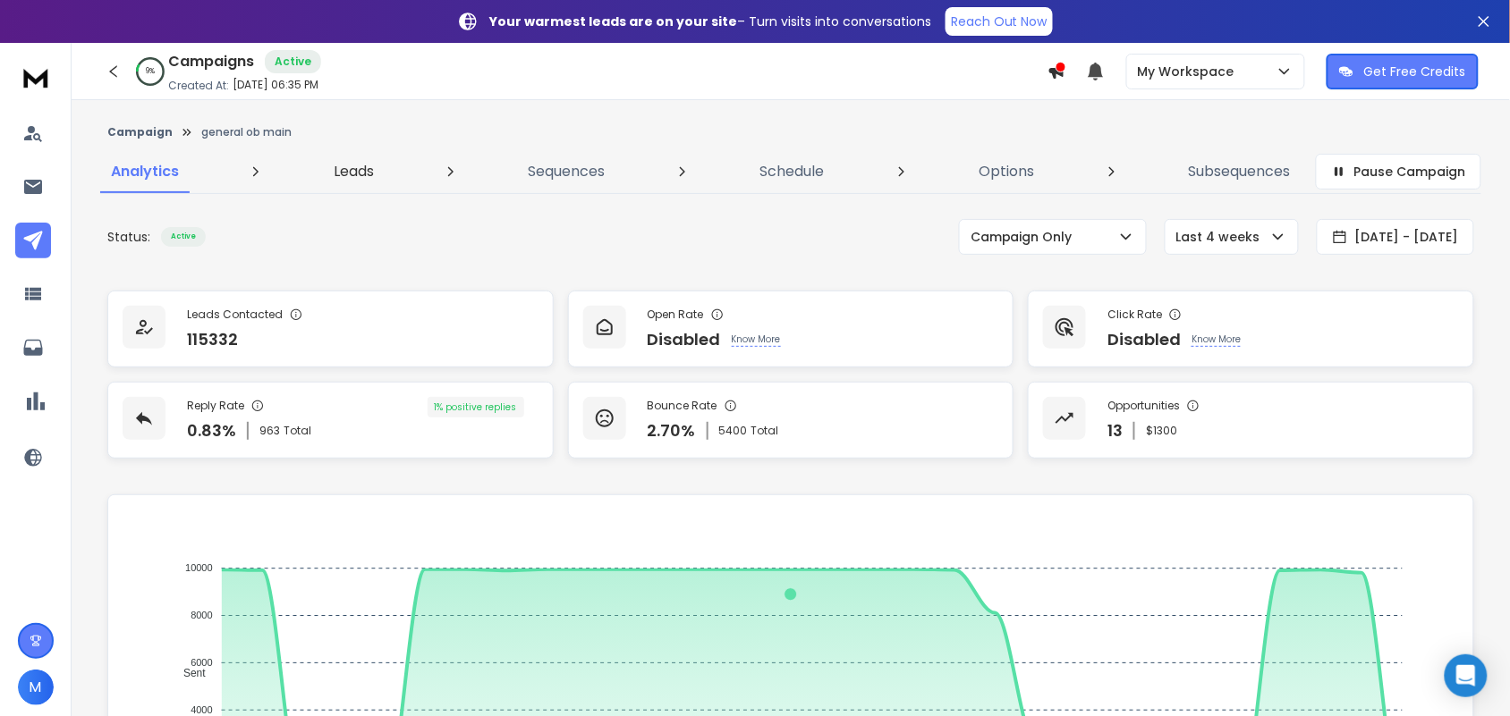
click at [353, 175] on p "Leads" at bounding box center [354, 171] width 40 height 21
